Goal: Task Accomplishment & Management: Complete application form

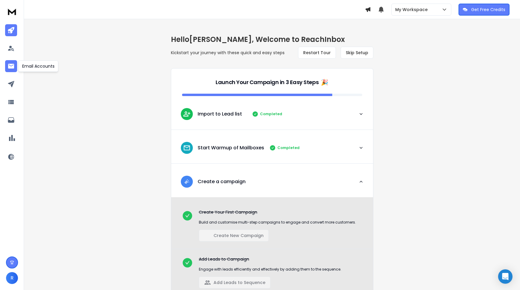
click at [10, 65] on icon at bounding box center [11, 66] width 6 height 5
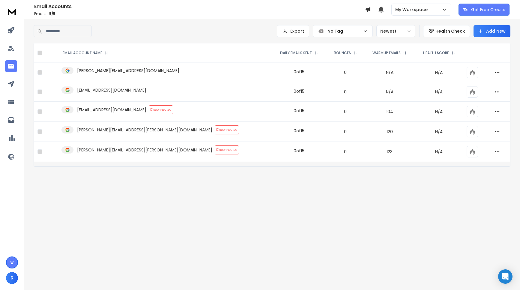
click at [488, 31] on button "Add New" at bounding box center [491, 31] width 37 height 12
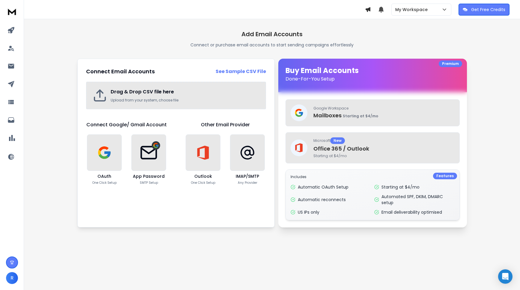
click at [105, 153] on icon at bounding box center [104, 153] width 15 height 18
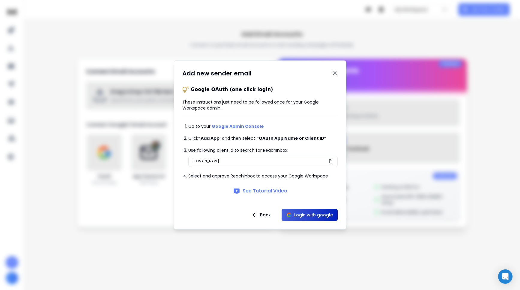
click at [331, 162] on icon at bounding box center [330, 161] width 4 height 4
click at [236, 127] on link "Google Admin Console" at bounding box center [238, 126] width 52 height 6
click at [315, 214] on button "Login with google" at bounding box center [309, 215] width 56 height 12
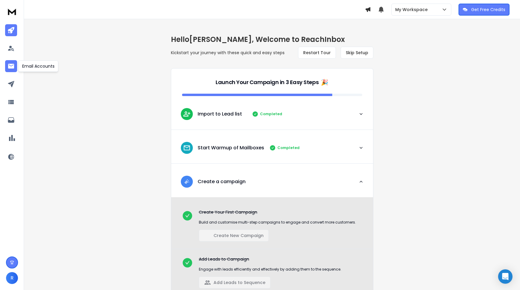
click at [11, 64] on icon at bounding box center [11, 66] width 6 height 5
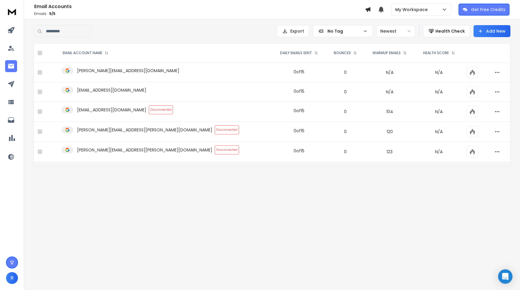
click at [366, 31] on icon at bounding box center [365, 31] width 5 height 5
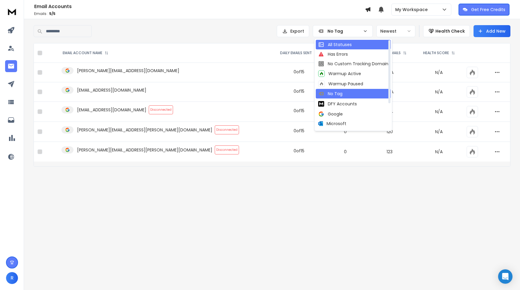
click at [328, 42] on div "All Statuses" at bounding box center [335, 45] width 34 height 6
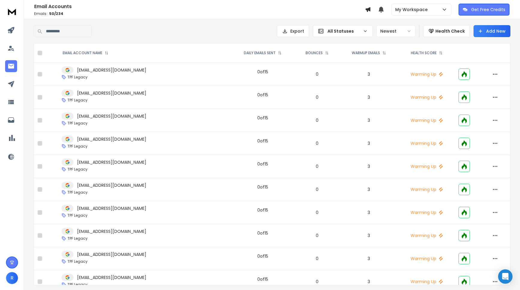
click at [498, 31] on button "Add New" at bounding box center [491, 31] width 37 height 12
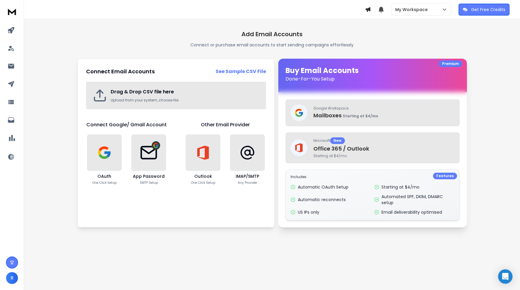
click at [105, 146] on icon at bounding box center [104, 153] width 15 height 18
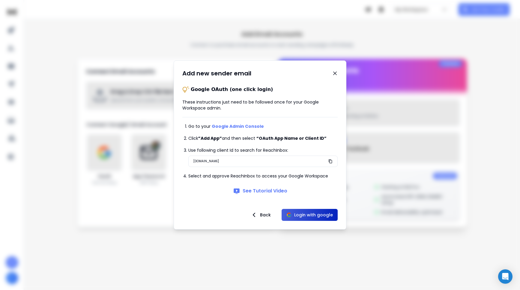
click at [305, 215] on button "Login with google" at bounding box center [309, 215] width 56 height 12
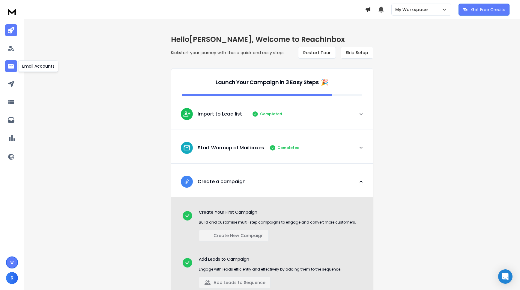
click at [9, 66] on icon at bounding box center [11, 66] width 6 height 5
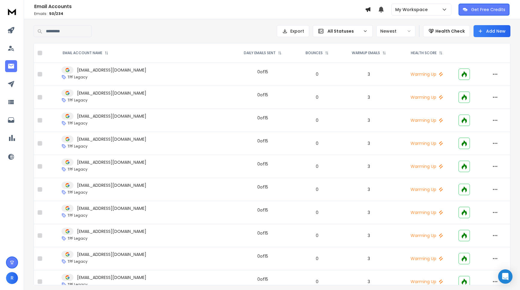
click at [499, 29] on button "Add New" at bounding box center [491, 31] width 37 height 12
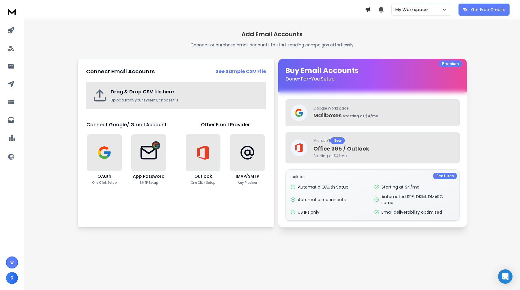
click at [145, 153] on icon at bounding box center [149, 153] width 18 height 18
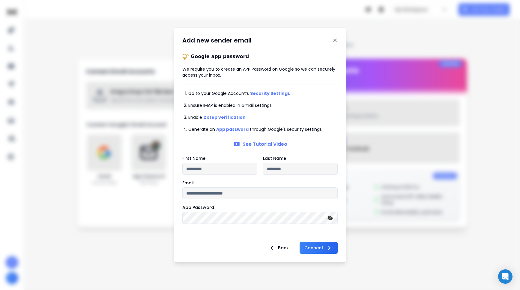
click at [336, 39] on icon at bounding box center [335, 41] width 4 height 4
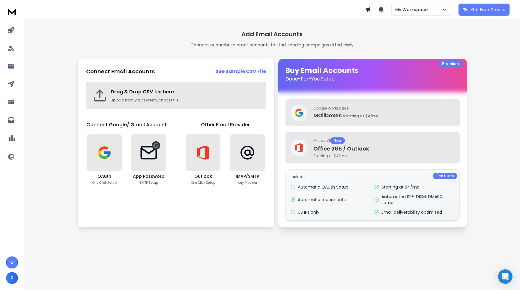
click at [101, 150] on icon at bounding box center [104, 149] width 10 height 5
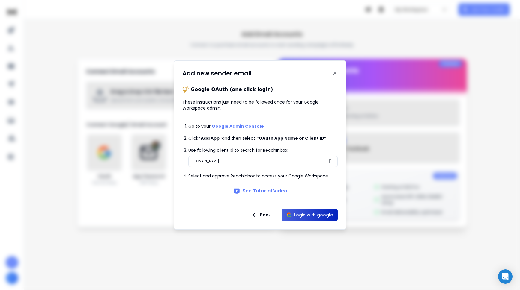
click at [303, 216] on button "Login with google" at bounding box center [309, 215] width 56 height 12
